Goal: Task Accomplishment & Management: Use online tool/utility

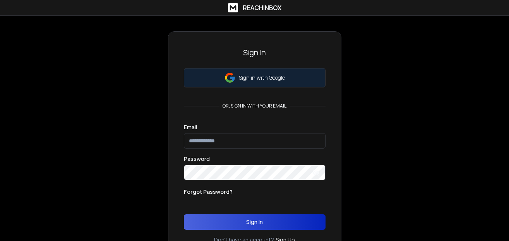
click at [247, 76] on p "Sign in with Google" at bounding box center [262, 78] width 46 height 8
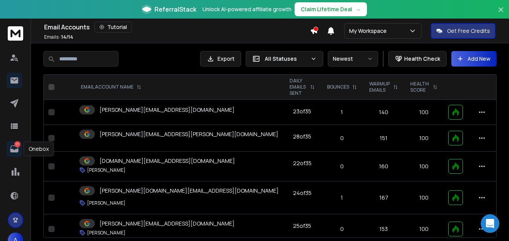
click at [9, 143] on link "17" at bounding box center [14, 148] width 15 height 15
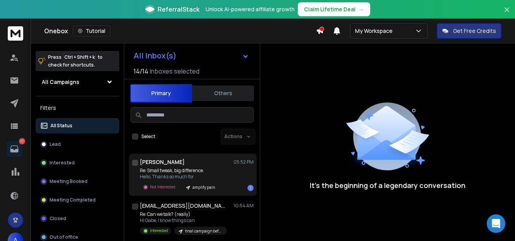
click at [146, 181] on div "Re: Small tweak, big difference. Hello, Thanks so much for Not Interested ampli…" at bounding box center [180, 180] width 80 height 24
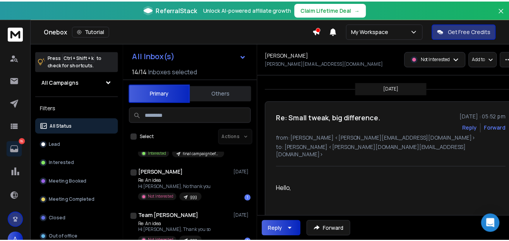
scroll to position [39, 0]
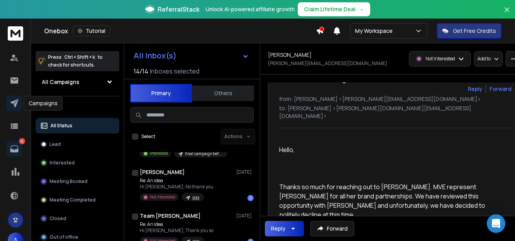
click at [16, 106] on icon at bounding box center [14, 103] width 9 height 9
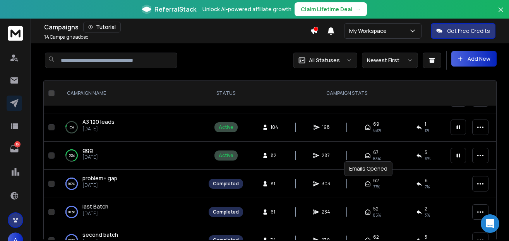
scroll to position [39, 0]
